Goal: Task Accomplishment & Management: Manage account settings

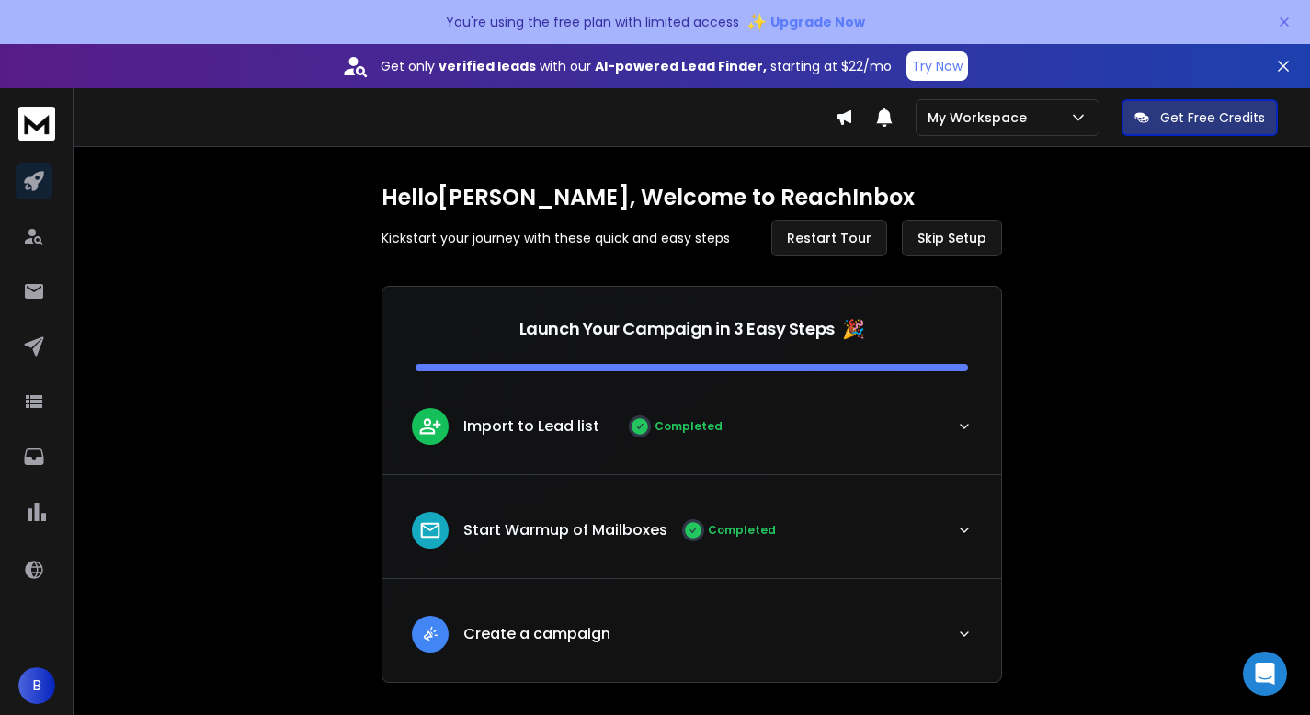
scroll to position [28, 0]
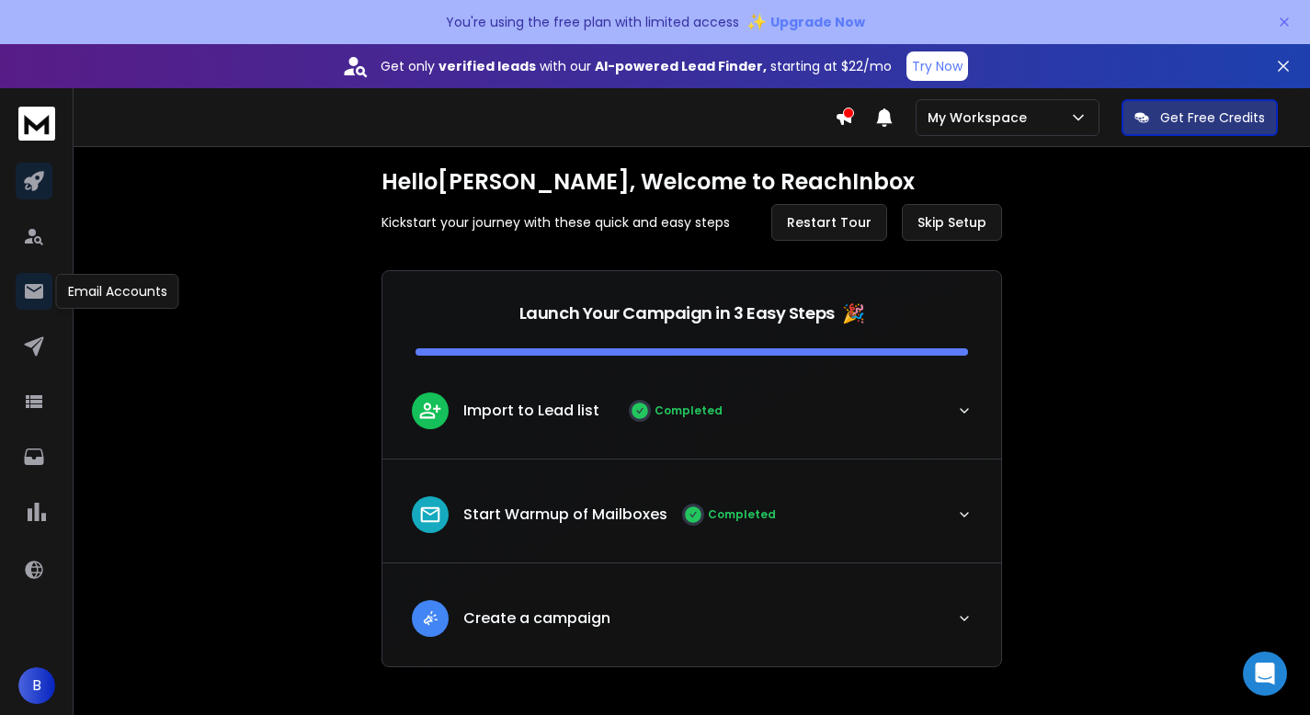
click at [48, 286] on link at bounding box center [34, 291] width 37 height 37
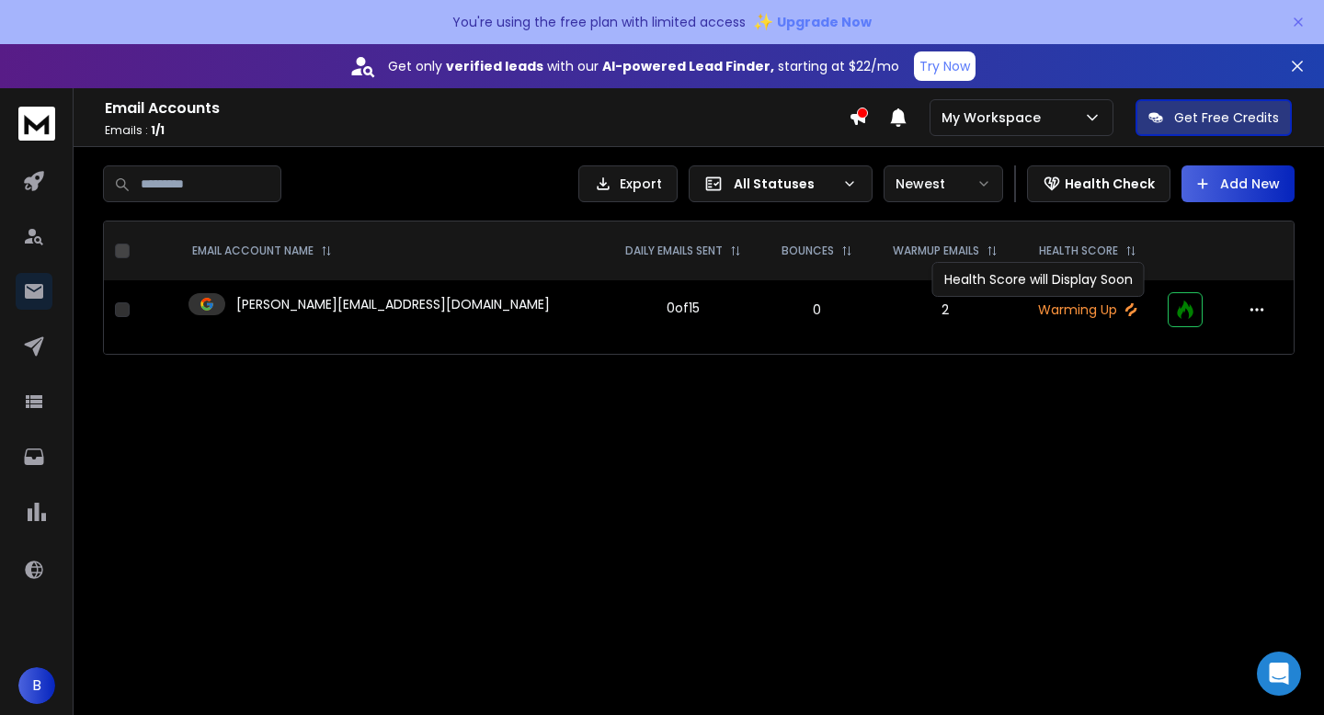
click at [1030, 305] on p "Warming Up" at bounding box center [1088, 310] width 117 height 18
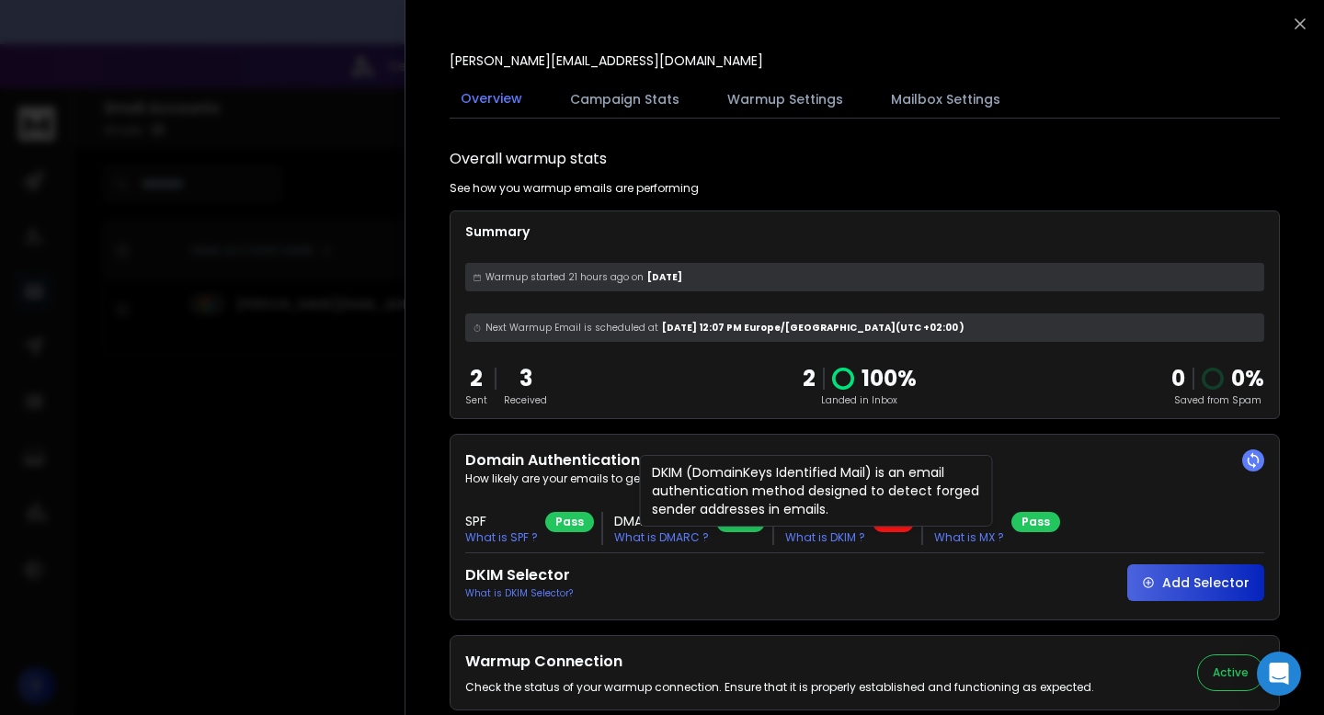
click at [822, 534] on p "What is DKIM ?" at bounding box center [825, 538] width 80 height 15
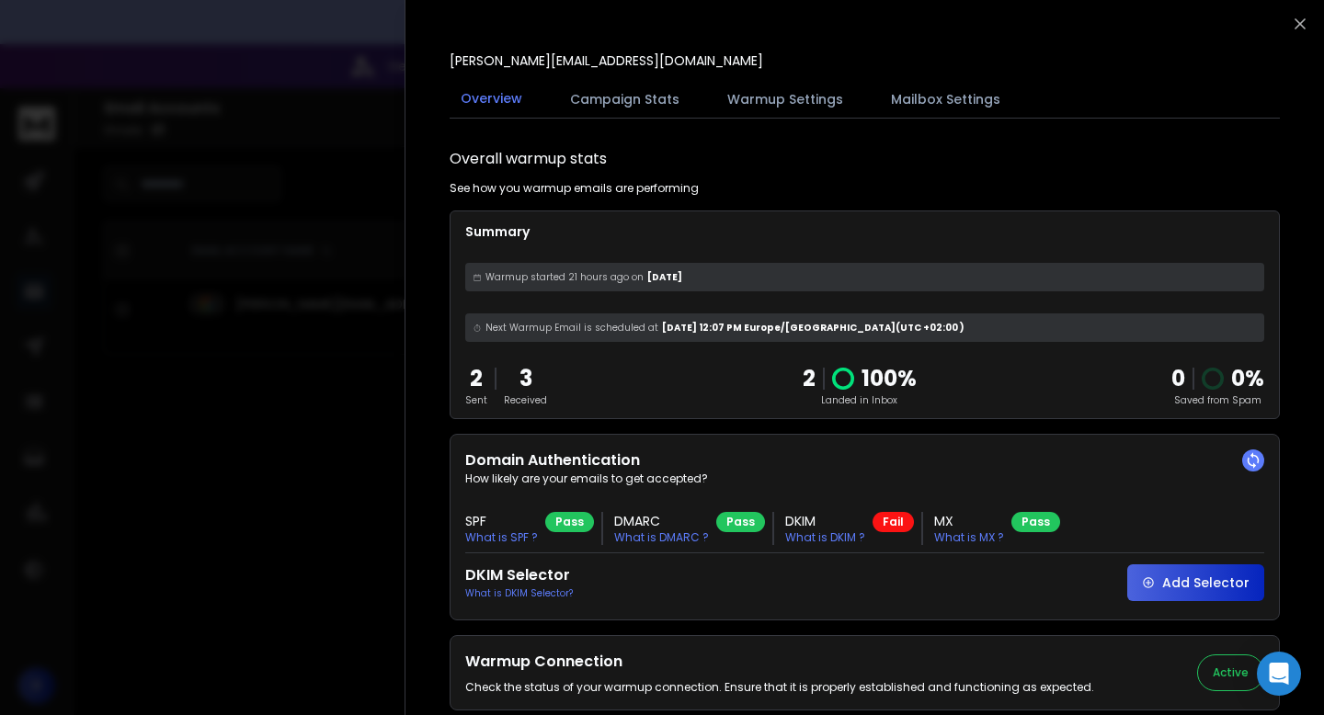
scroll to position [30, 0]
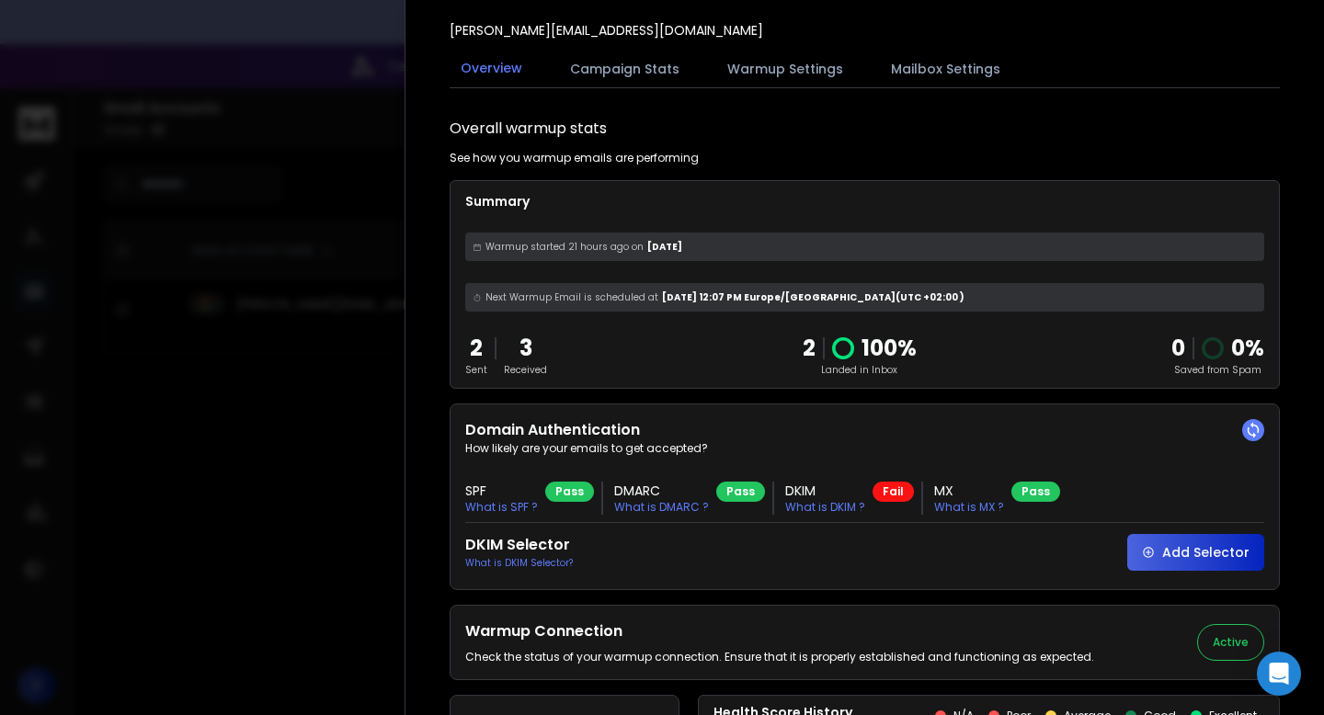
click at [1177, 548] on button "Add Selector" at bounding box center [1195, 552] width 137 height 37
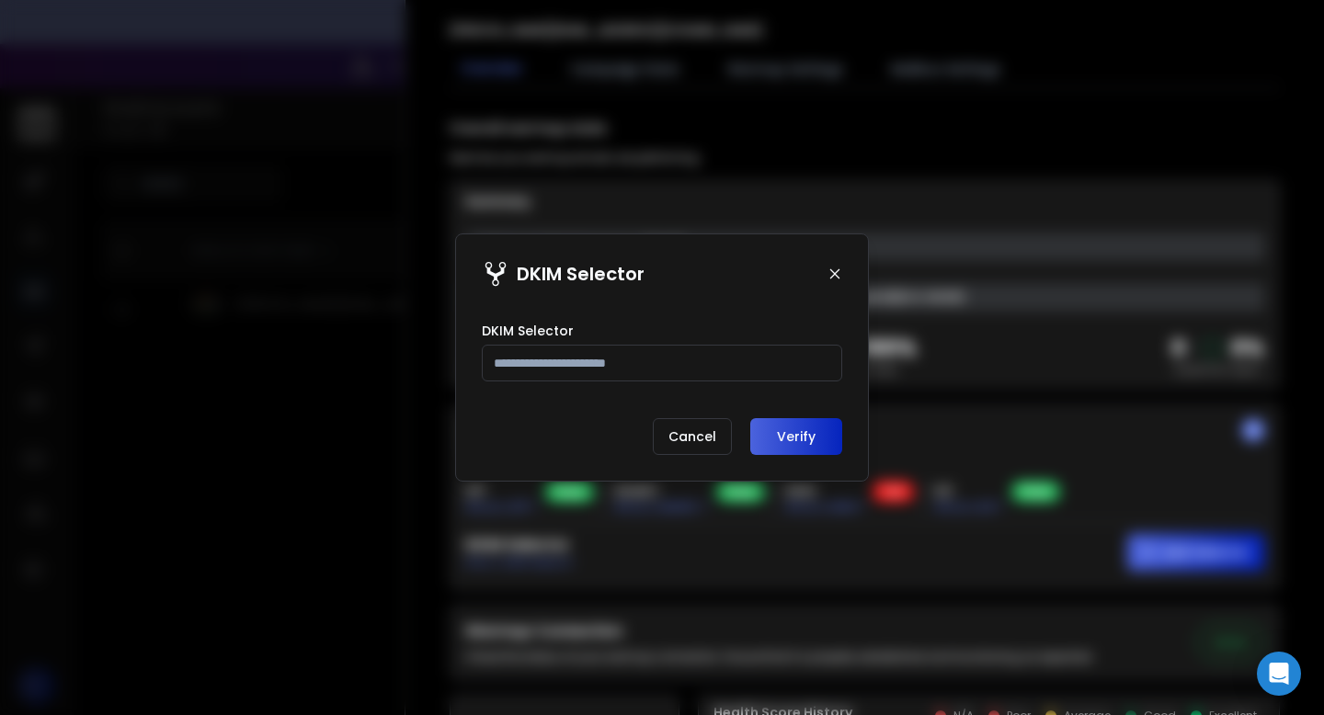
click at [647, 365] on input "text" at bounding box center [662, 363] width 360 height 37
type input "**********"
click at [803, 446] on button "Verify" at bounding box center [796, 436] width 92 height 37
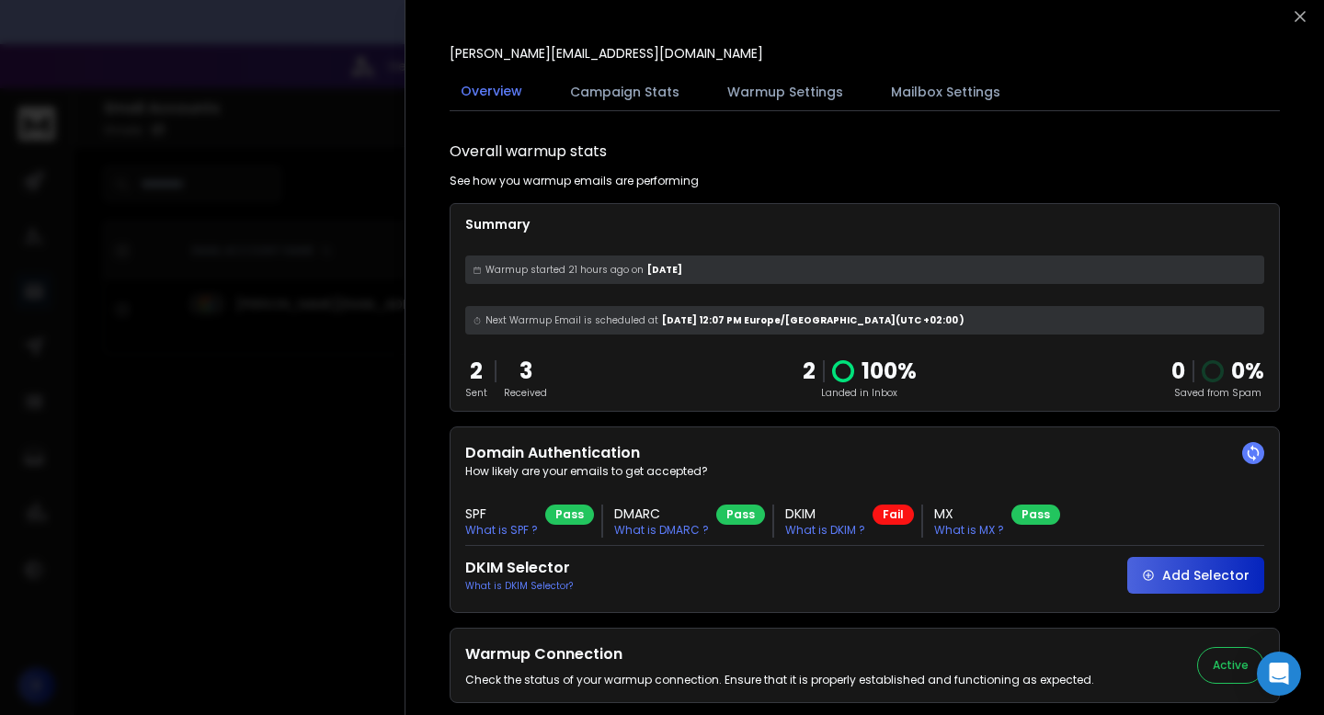
scroll to position [0, 0]
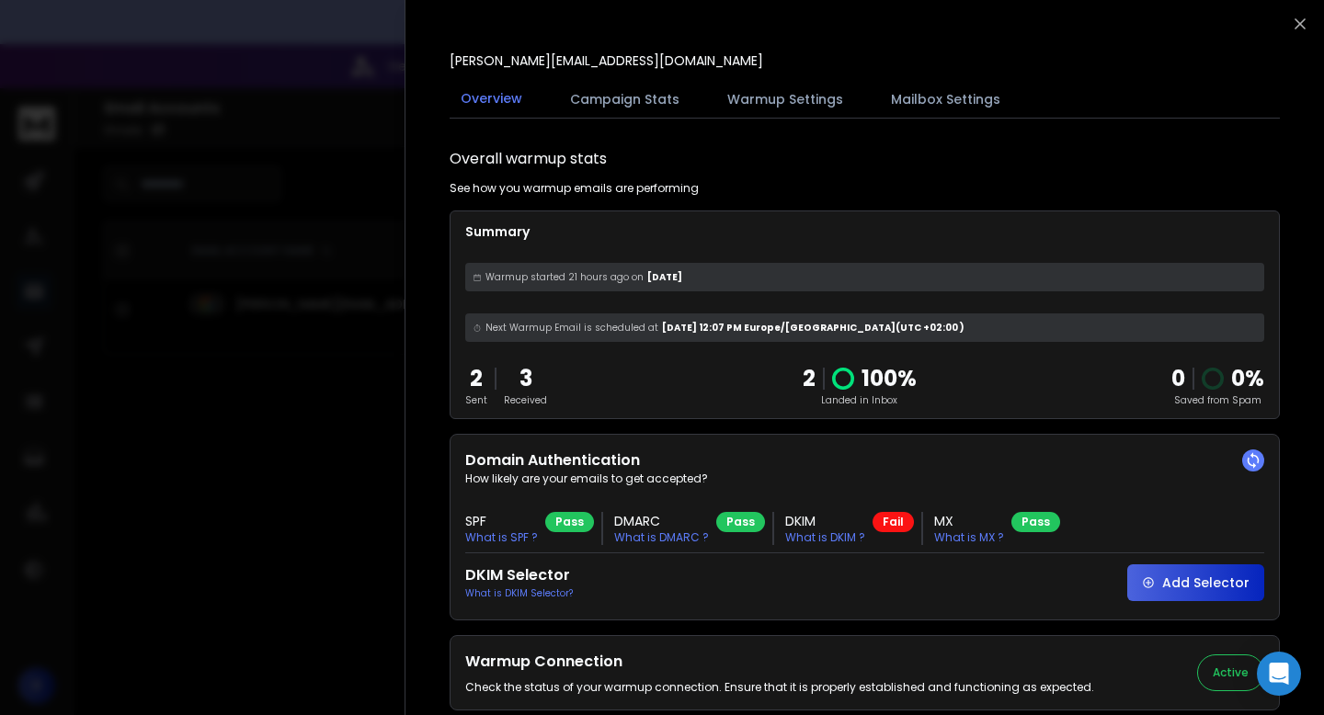
click at [652, 81] on button "Campaign Stats" at bounding box center [624, 99] width 131 height 40
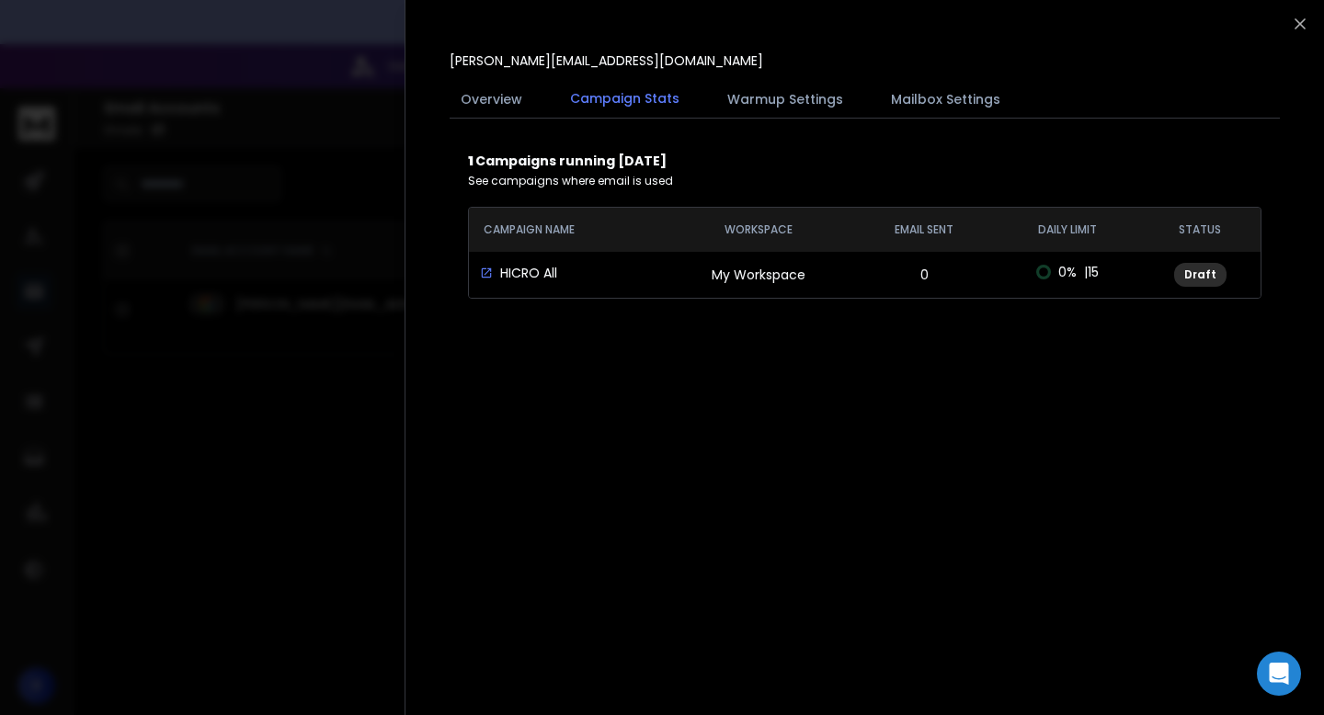
click at [745, 93] on button "Warmup Settings" at bounding box center [785, 99] width 138 height 40
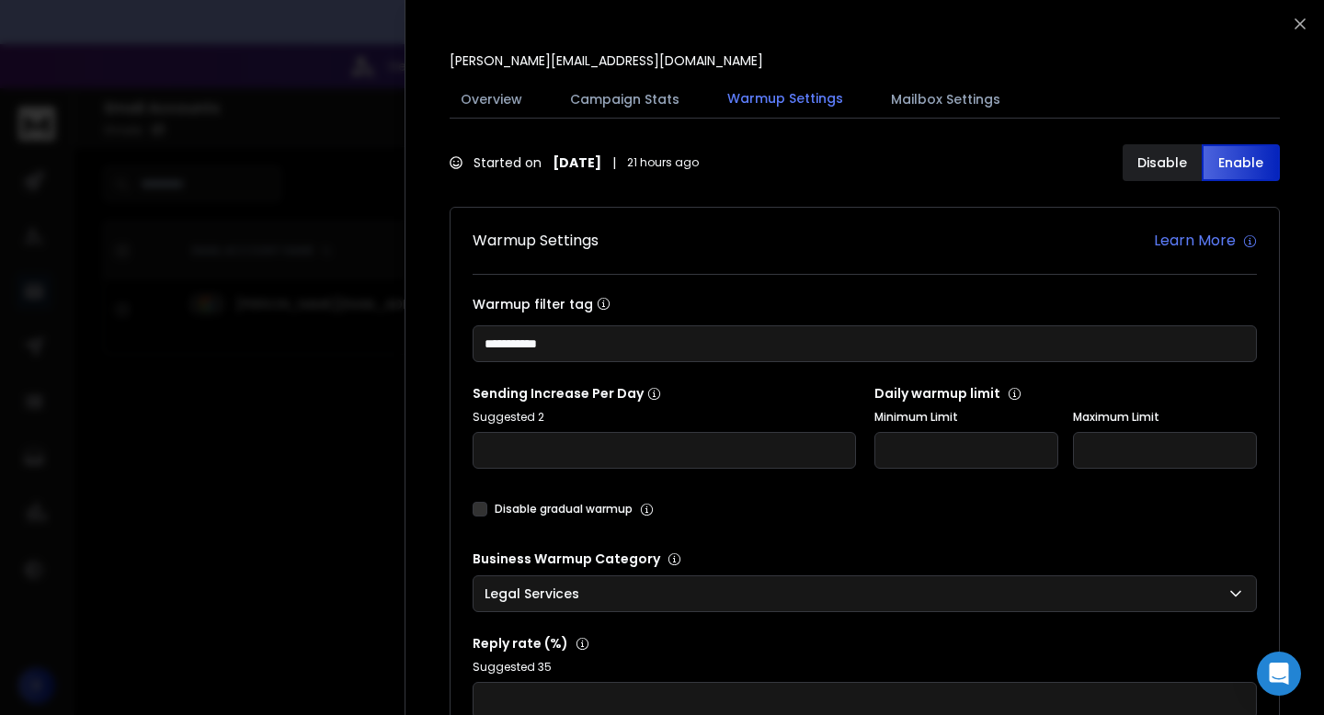
click at [1134, 440] on input "**" at bounding box center [1165, 450] width 184 height 37
type input "**"
drag, startPoint x: 931, startPoint y: 463, endPoint x: 876, endPoint y: 450, distance: 56.0
click at [876, 450] on input "*" at bounding box center [966, 450] width 184 height 37
type input "*"
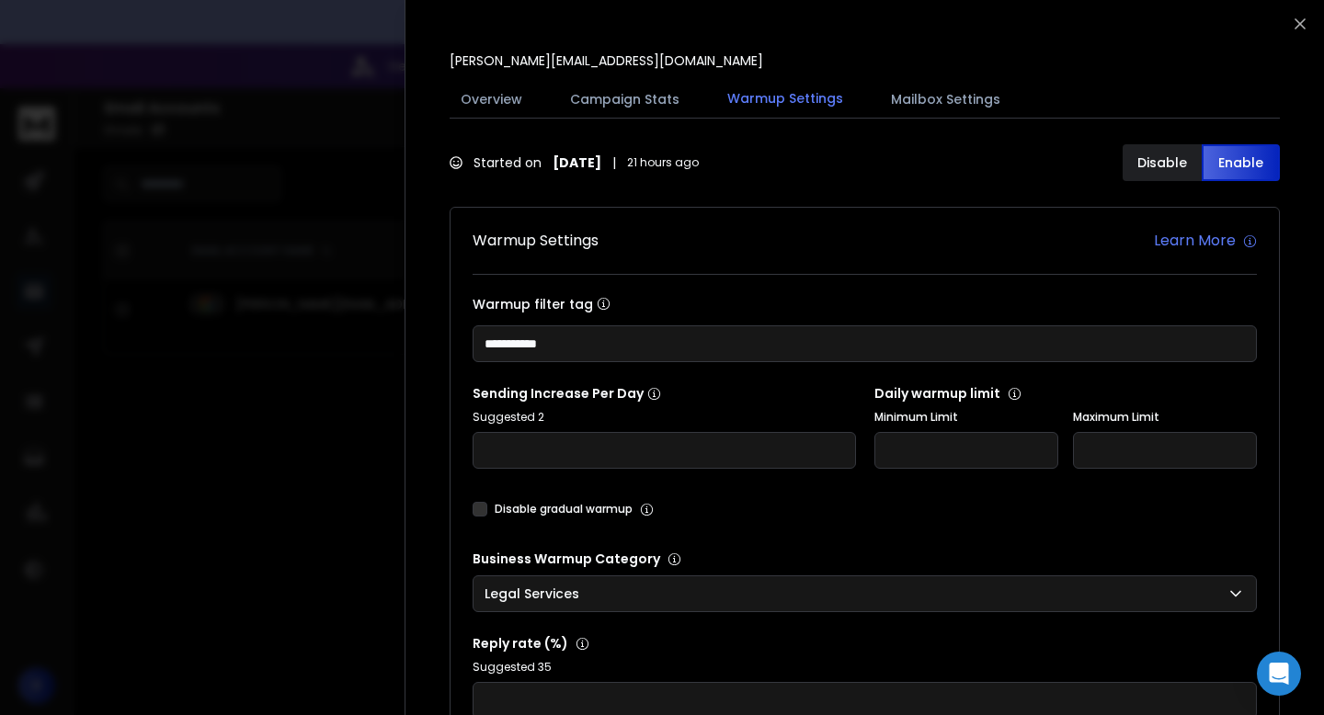
click at [899, 542] on form "**********" at bounding box center [865, 648] width 784 height 836
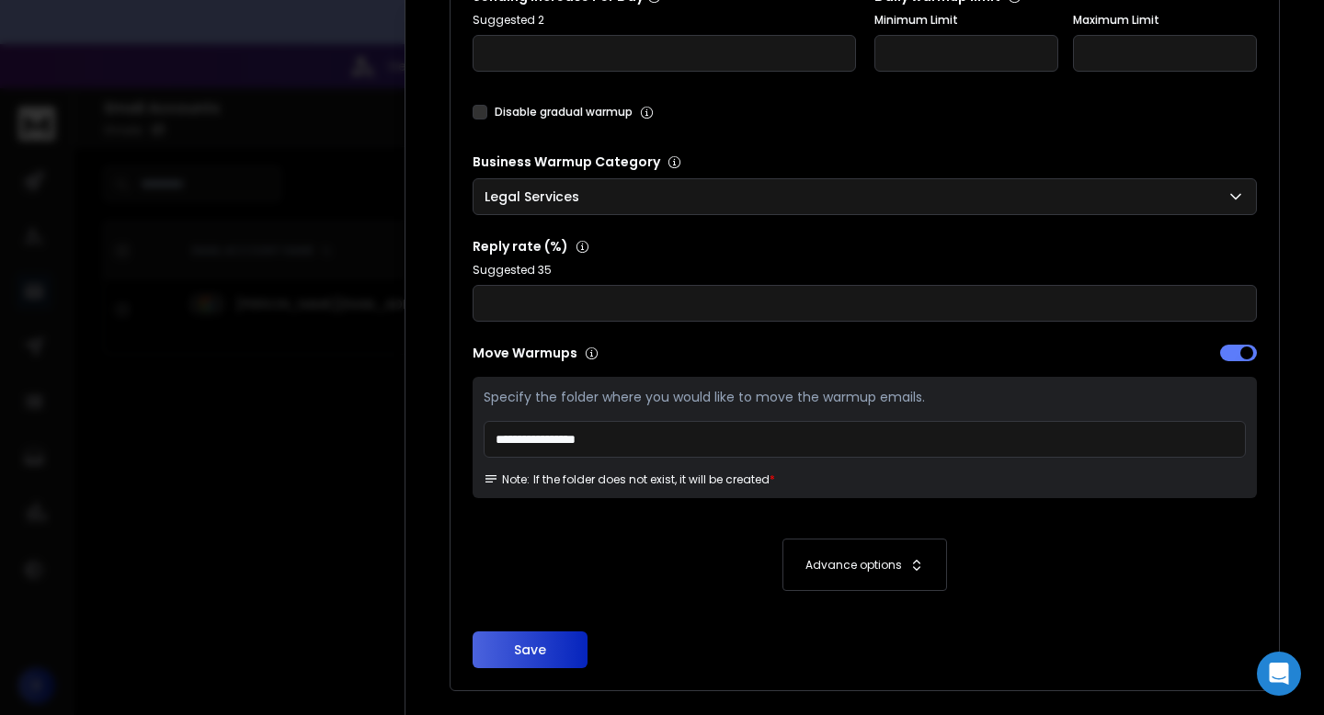
scroll to position [398, 0]
click at [539, 643] on button "Save" at bounding box center [530, 649] width 115 height 37
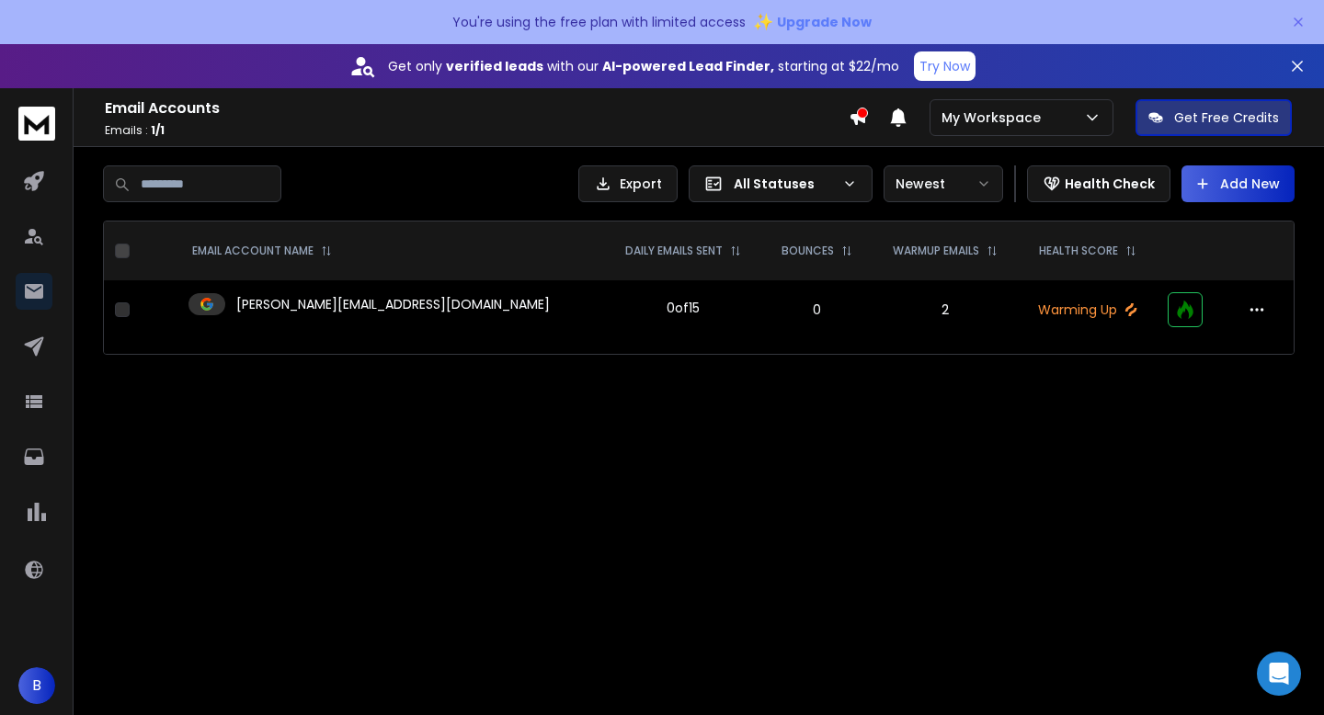
click at [1250, 310] on icon at bounding box center [1257, 310] width 17 height 17
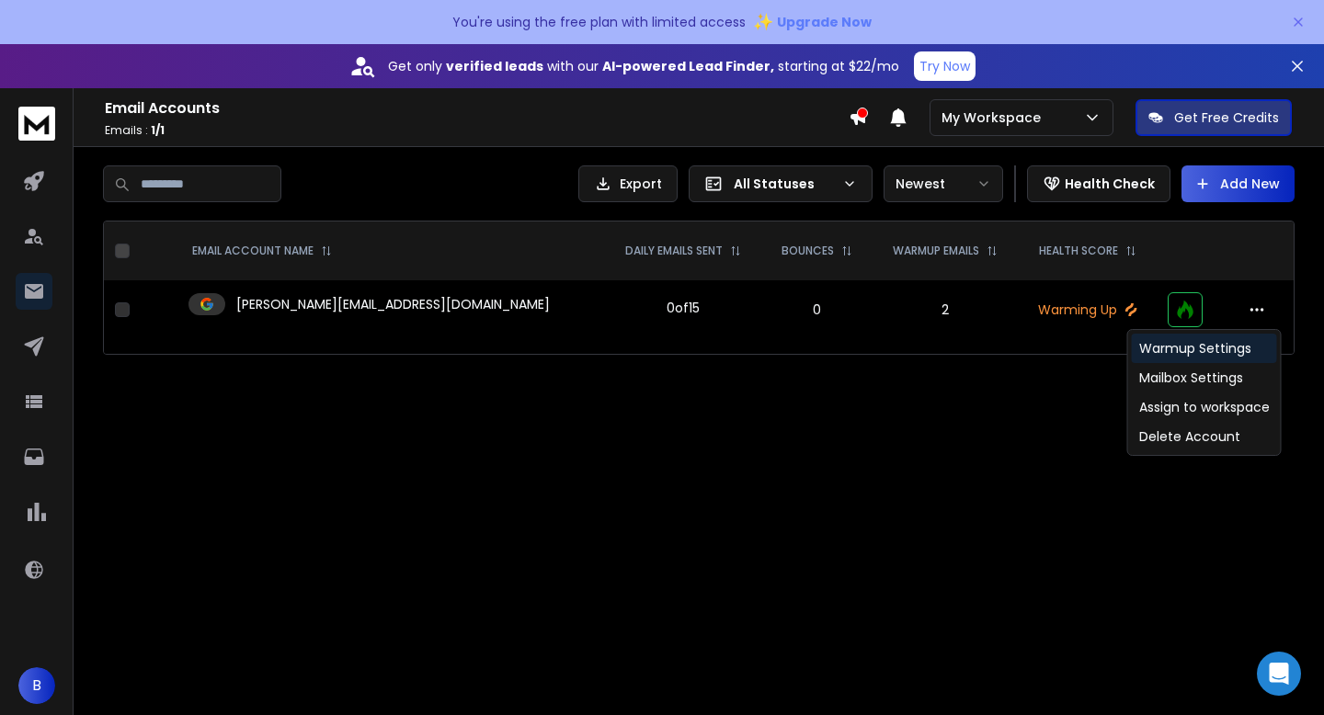
click at [1214, 350] on div "Warmup Settings" at bounding box center [1204, 348] width 145 height 29
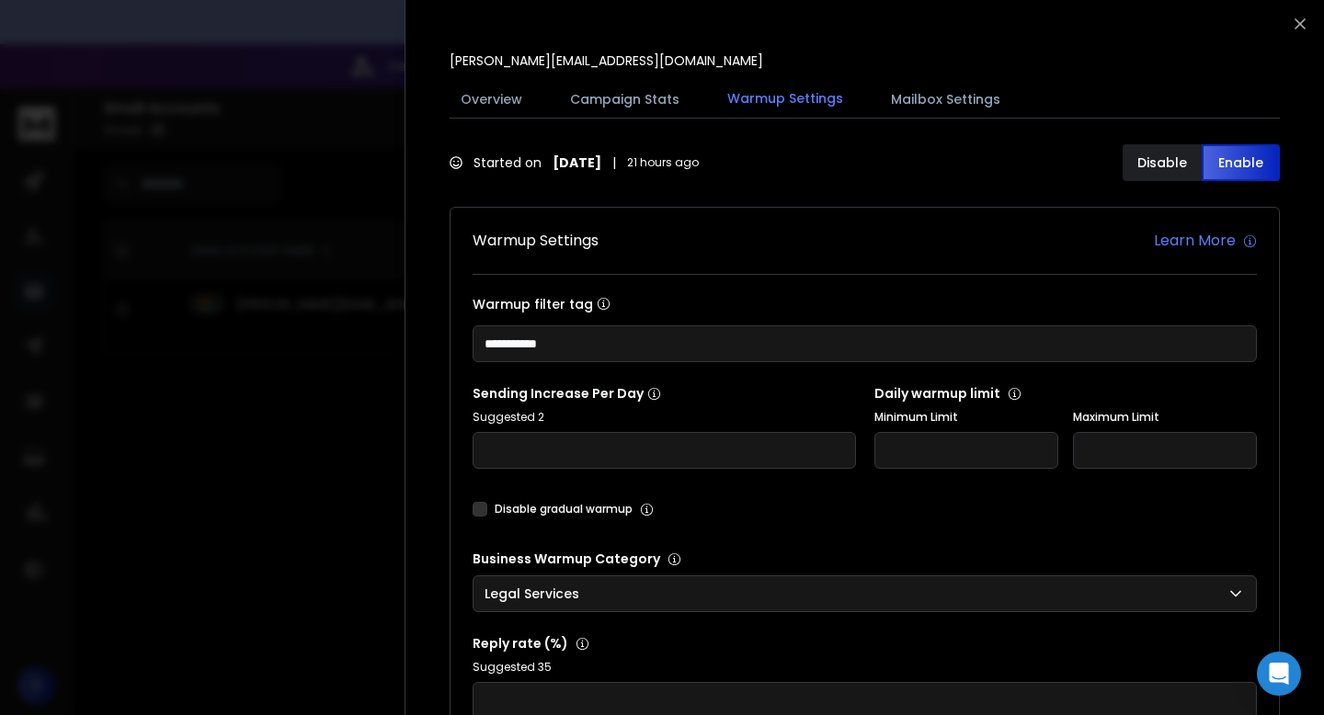
click at [561, 447] on input "*" at bounding box center [664, 450] width 383 height 37
click at [738, 388] on p "Sending Increase Per Day" at bounding box center [664, 393] width 383 height 18
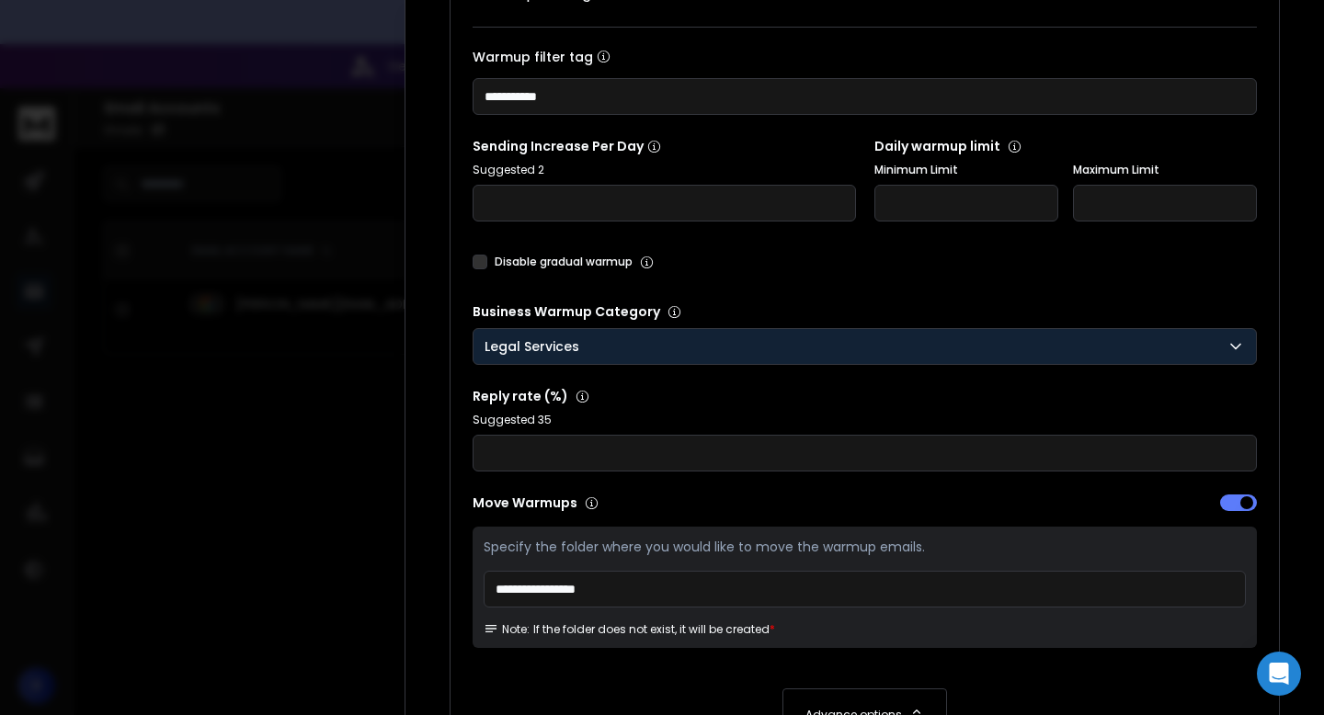
scroll to position [425, 0]
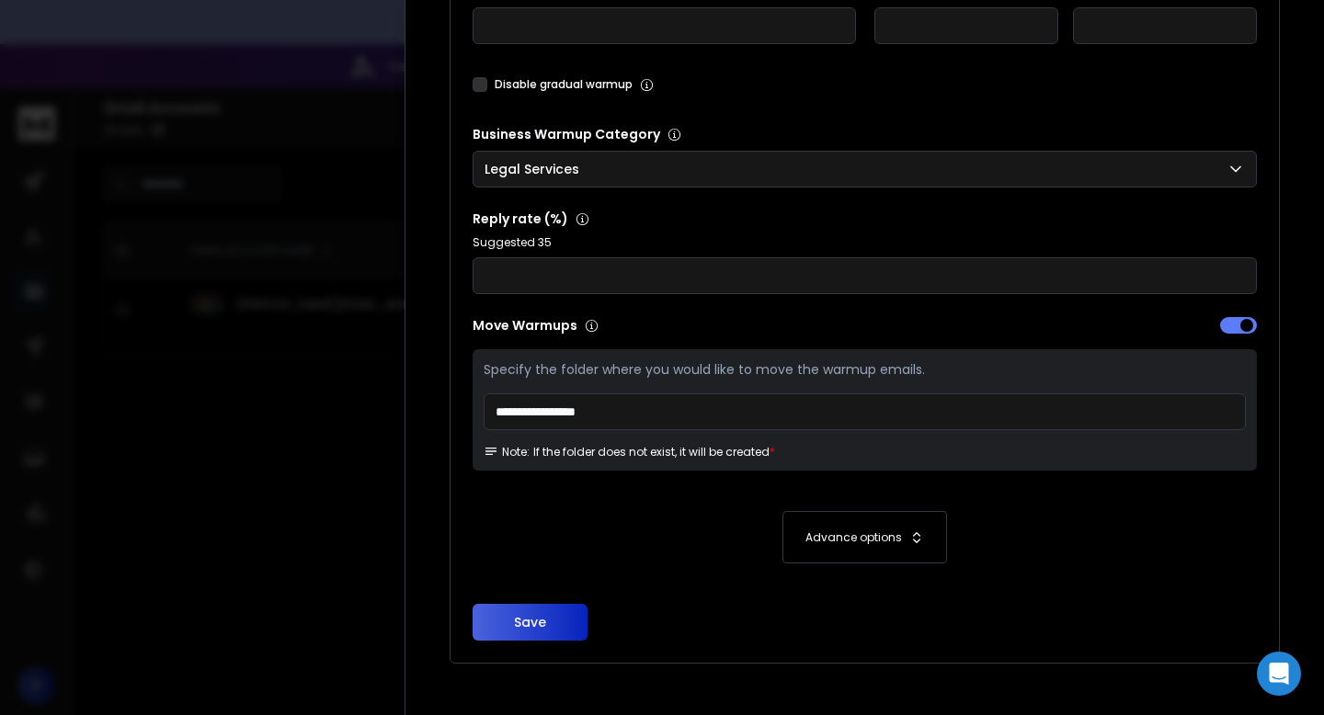
click at [569, 621] on button "Save" at bounding box center [530, 622] width 115 height 37
